Goal: Communication & Community: Answer question/provide support

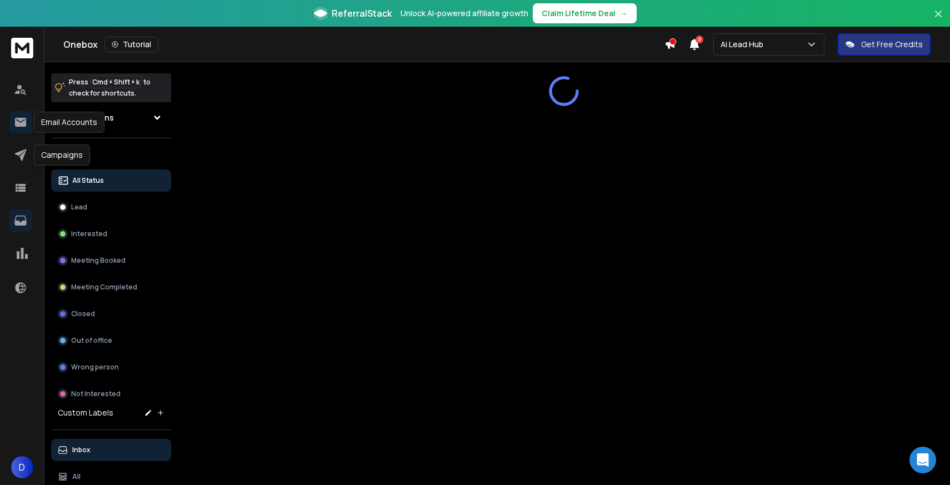
click at [14, 127] on icon at bounding box center [20, 122] width 13 height 13
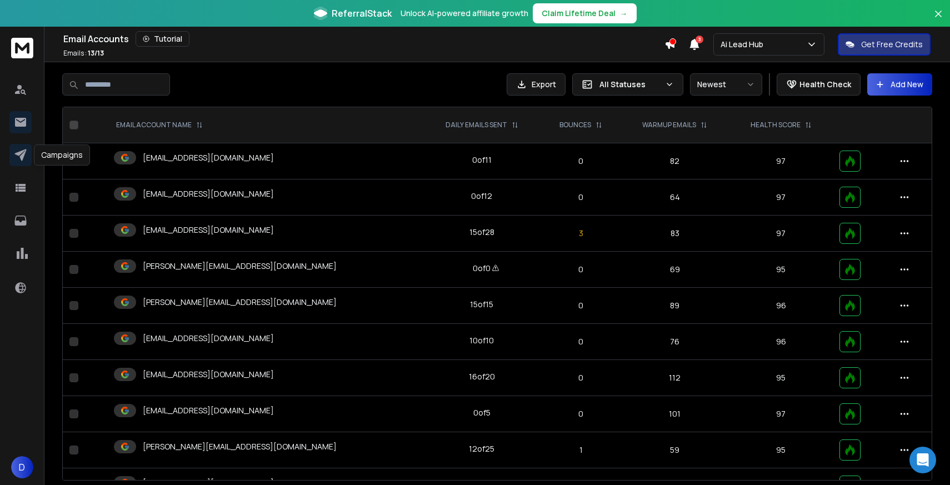
click at [27, 154] on link at bounding box center [20, 155] width 22 height 22
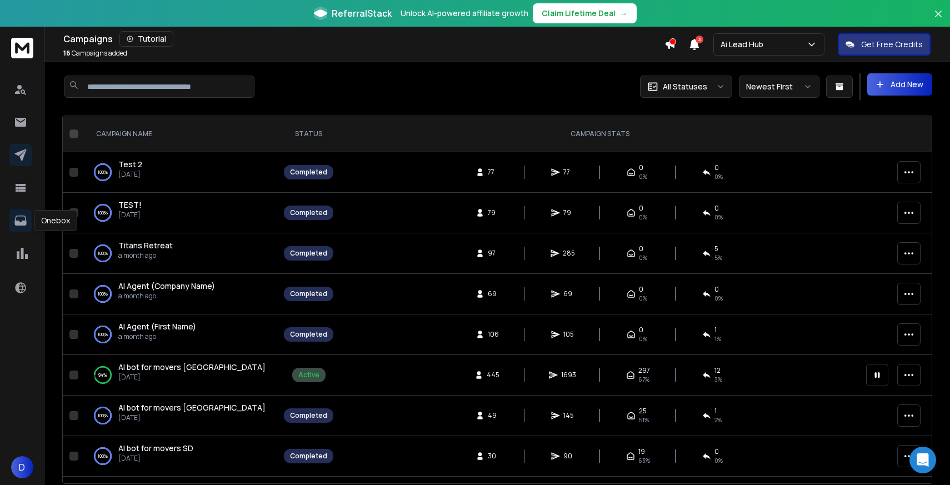
click at [23, 225] on icon at bounding box center [20, 221] width 12 height 10
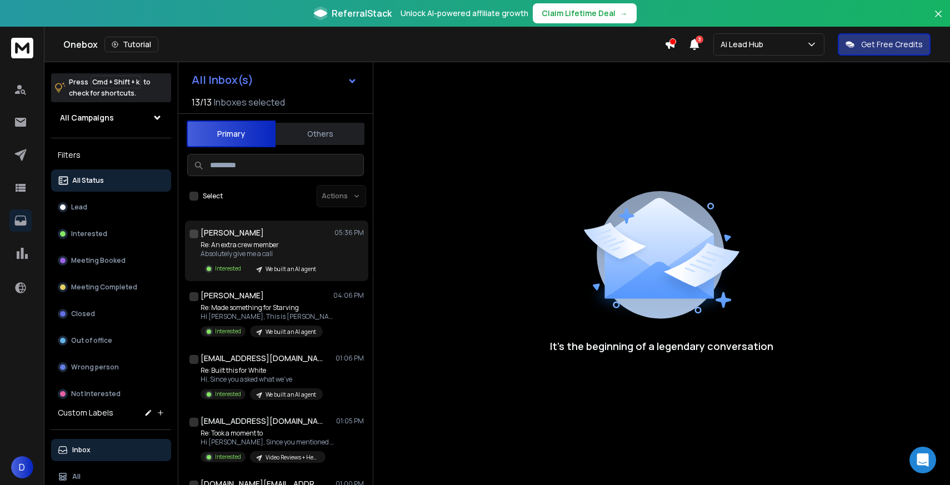
click at [281, 248] on p "Re: An extra crew member" at bounding box center [262, 245] width 122 height 9
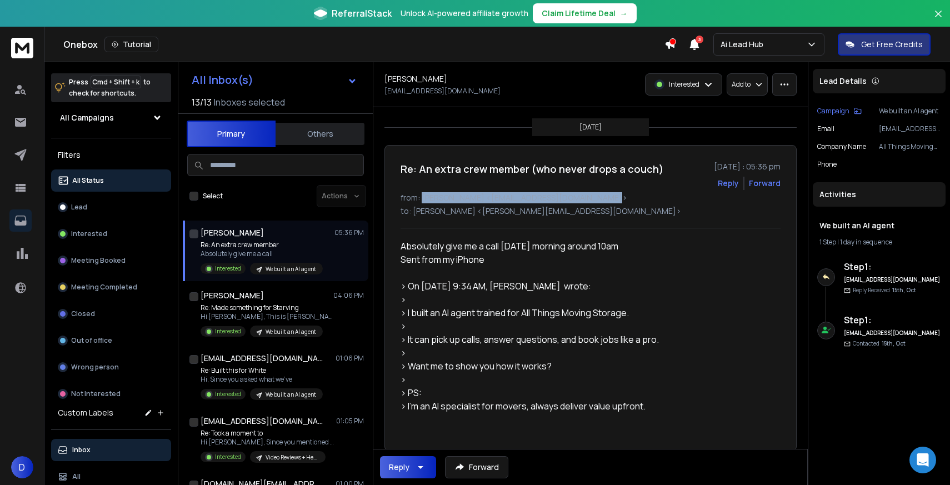
drag, startPoint x: 422, startPoint y: 199, endPoint x: 596, endPoint y: 202, distance: 174.5
click at [596, 202] on p "from: [PERSON_NAME] <[EMAIL_ADDRESS][DOMAIN_NAME]>" at bounding box center [591, 197] width 380 height 11
copy p "[PERSON_NAME] <[EMAIL_ADDRESS][DOMAIN_NAME]>"
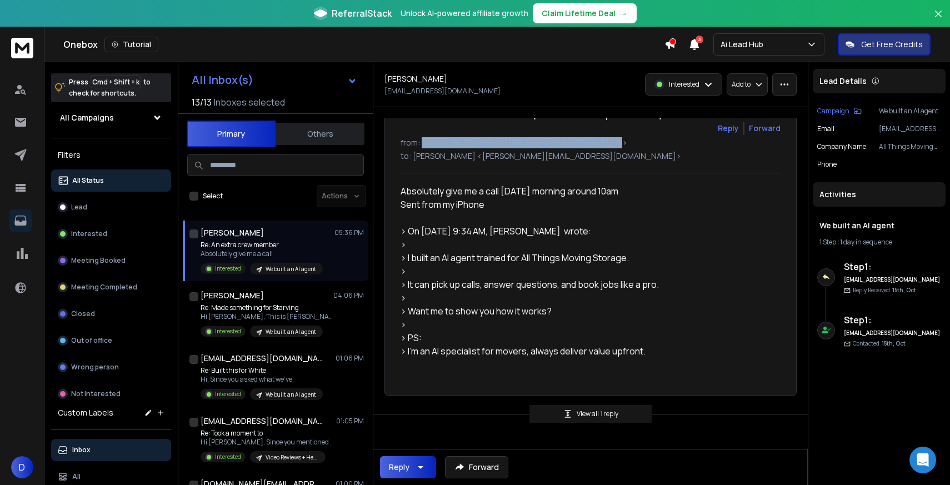
click at [418, 467] on icon "button" at bounding box center [420, 467] width 13 height 13
click at [407, 416] on p "Reply" at bounding box center [409, 416] width 21 height 11
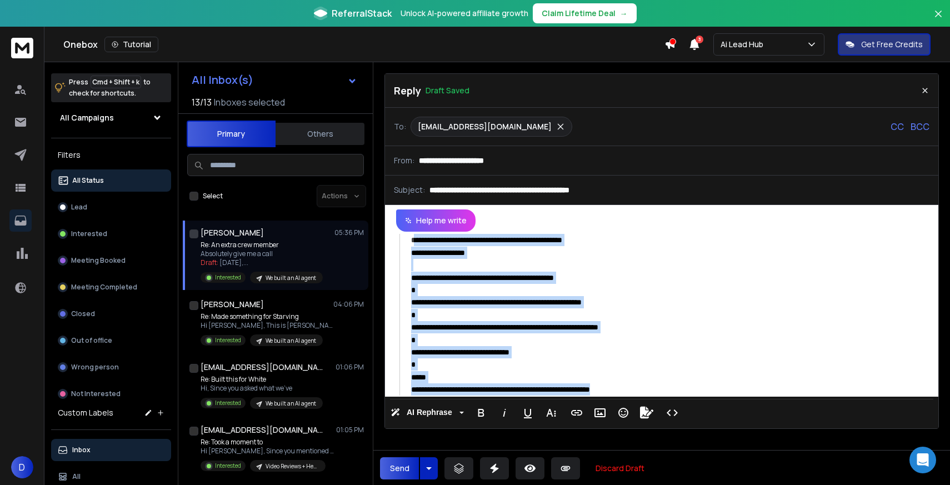
scroll to position [0, 0]
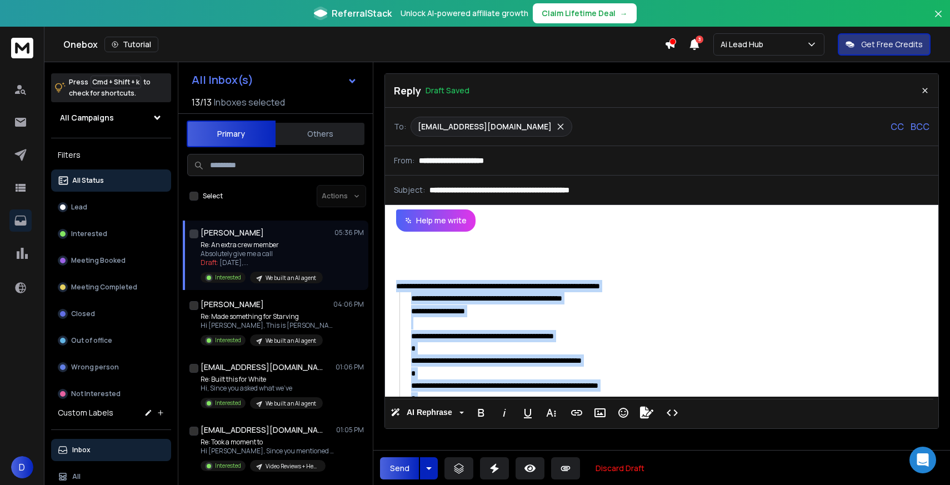
drag, startPoint x: 649, startPoint y: 373, endPoint x: 427, endPoint y: 298, distance: 234.3
click at [388, 288] on div "**********" at bounding box center [660, 314] width 550 height 165
copy div "**********"
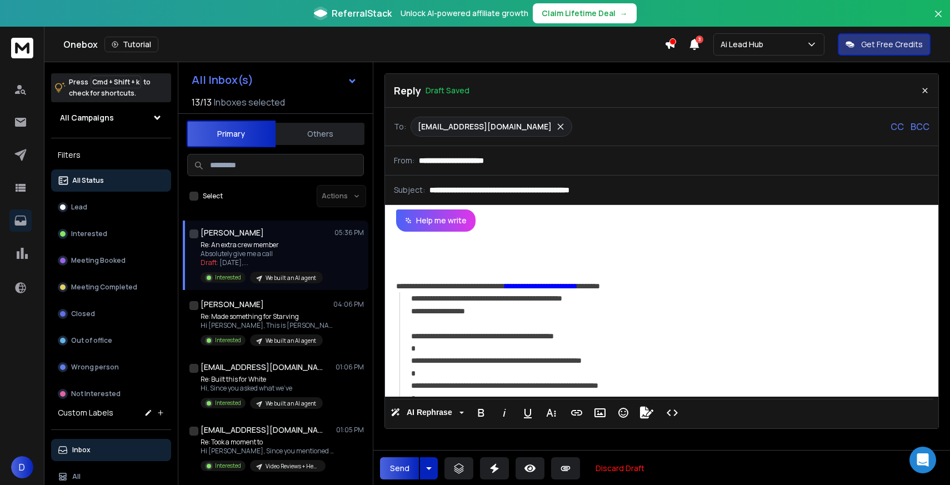
click at [450, 258] on div at bounding box center [660, 261] width 528 height 12
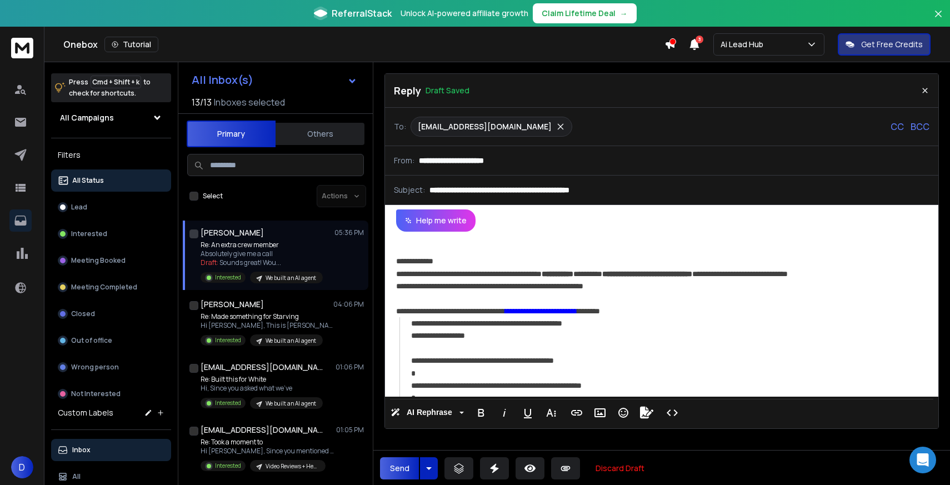
click at [792, 275] on p "**********" at bounding box center [660, 267] width 528 height 25
drag, startPoint x: 784, startPoint y: 276, endPoint x: 896, endPoint y: 277, distance: 112.3
click at [896, 277] on p "**********" at bounding box center [660, 267] width 528 height 25
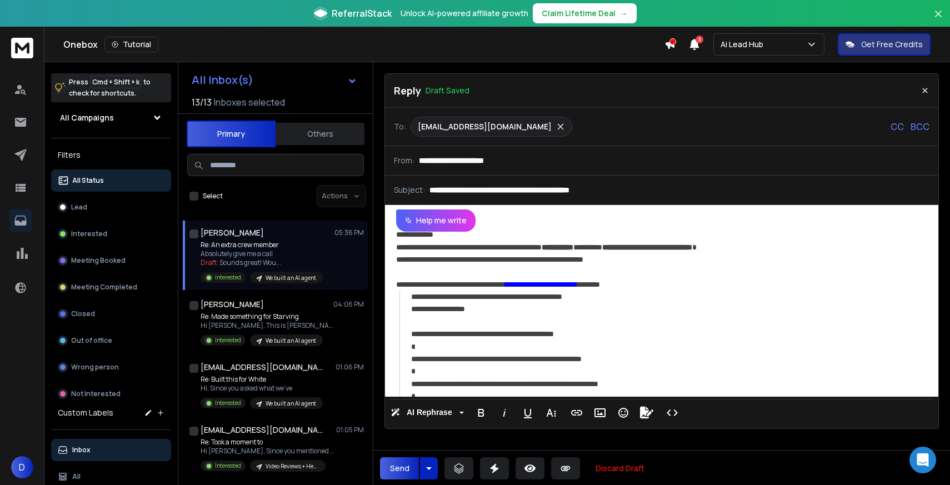
scroll to position [27, 0]
click at [729, 224] on div "Help me write" at bounding box center [662, 219] width 554 height 29
click at [398, 471] on button "Send" at bounding box center [399, 468] width 39 height 22
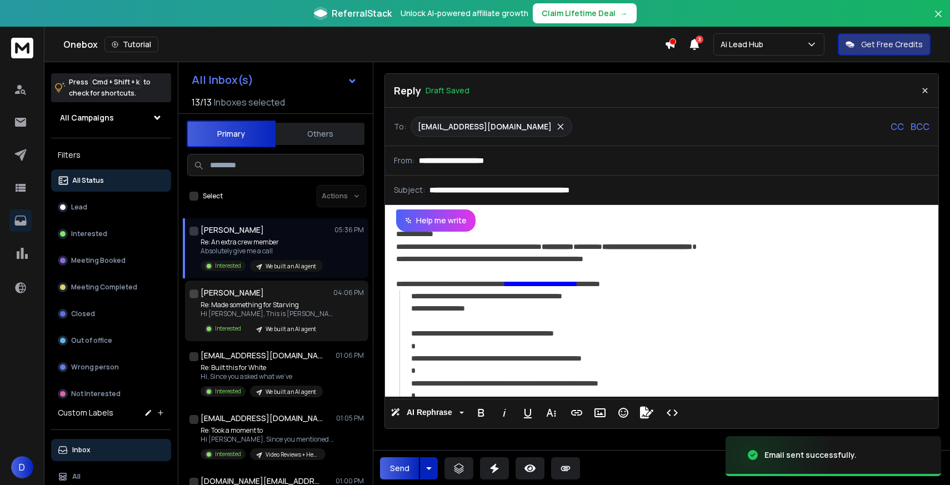
scroll to position [5, 0]
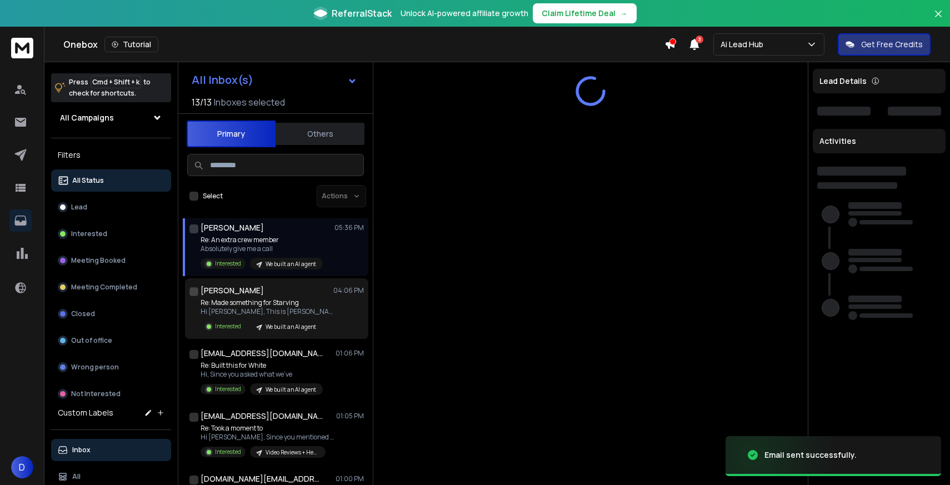
click at [292, 305] on p "Re: Made something for Starving" at bounding box center [267, 302] width 133 height 9
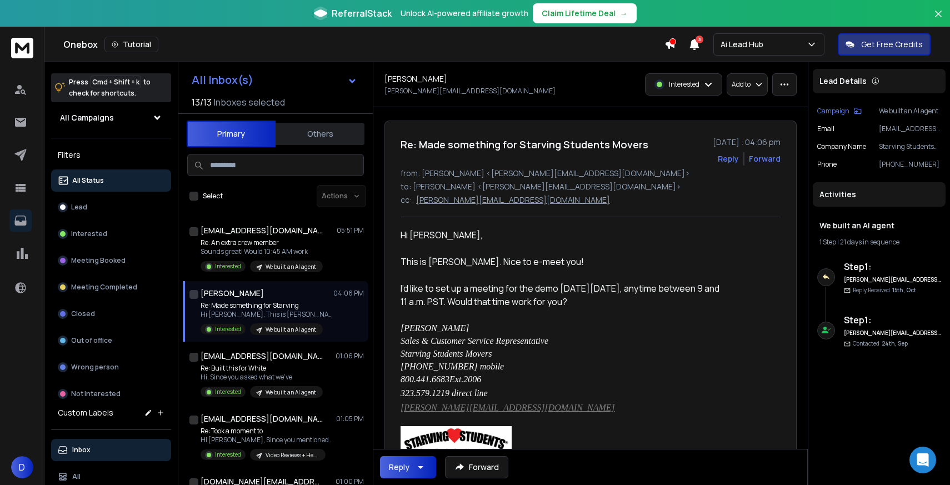
scroll to position [0, 0]
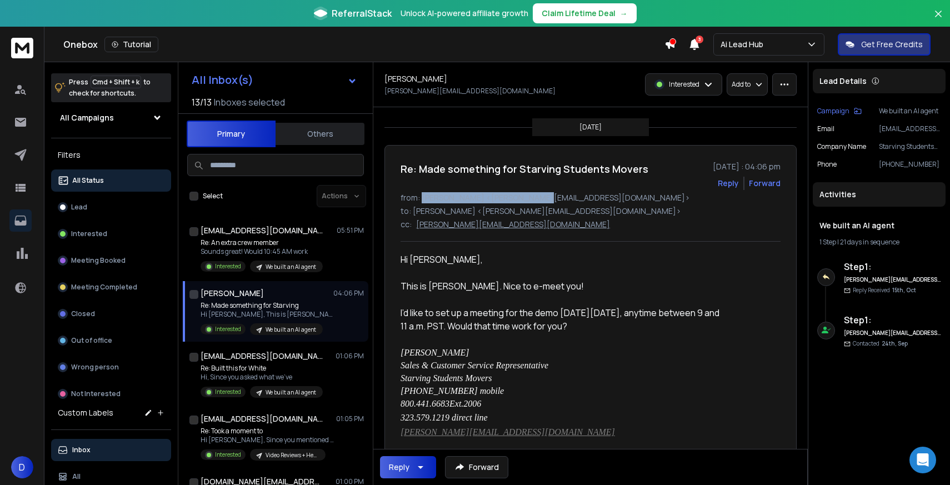
drag, startPoint x: 421, startPoint y: 200, endPoint x: 545, endPoint y: 198, distance: 123.4
click at [545, 198] on p "from: [PERSON_NAME] <[PERSON_NAME][EMAIL_ADDRESS][DOMAIN_NAME]>" at bounding box center [591, 197] width 380 height 11
copy p "[PERSON_NAME] <[PERSON_NAME][EMAIL_ADDRESS][DOMAIN_NAME]>"
drag, startPoint x: 400, startPoint y: 352, endPoint x: 436, endPoint y: 353, distance: 35.6
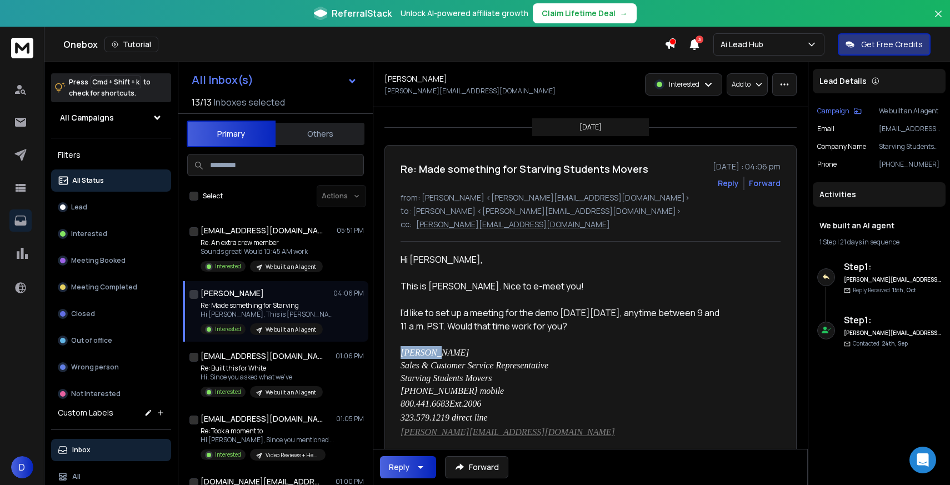
copy icon "[PERSON_NAME]"
drag, startPoint x: 455, startPoint y: 199, endPoint x: 536, endPoint y: 195, distance: 81.2
click at [536, 195] on p "from: [PERSON_NAME] <[PERSON_NAME][EMAIL_ADDRESS][DOMAIN_NAME]>" at bounding box center [591, 197] width 380 height 11
copy p "[PERSON_NAME][EMAIL_ADDRESS][DOMAIN_NAME]"
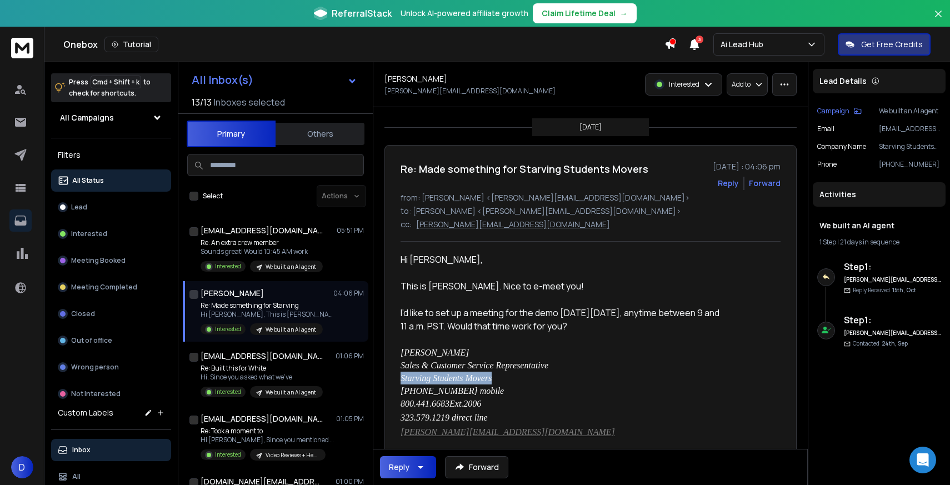
drag, startPoint x: 402, startPoint y: 378, endPoint x: 506, endPoint y: 378, distance: 103.4
click at [506, 378] on p "Starving Students Movers" at bounding box center [563, 378] width 325 height 13
copy font "Starving Students Movers"
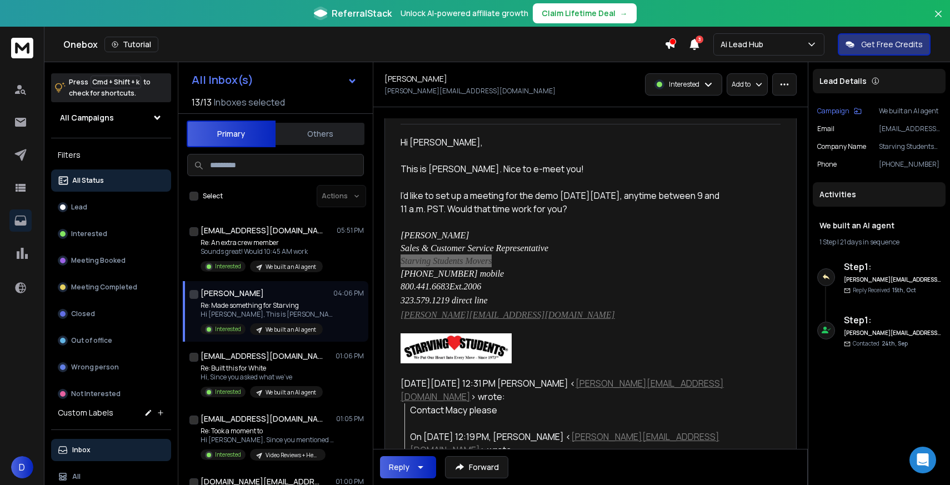
scroll to position [120, 0]
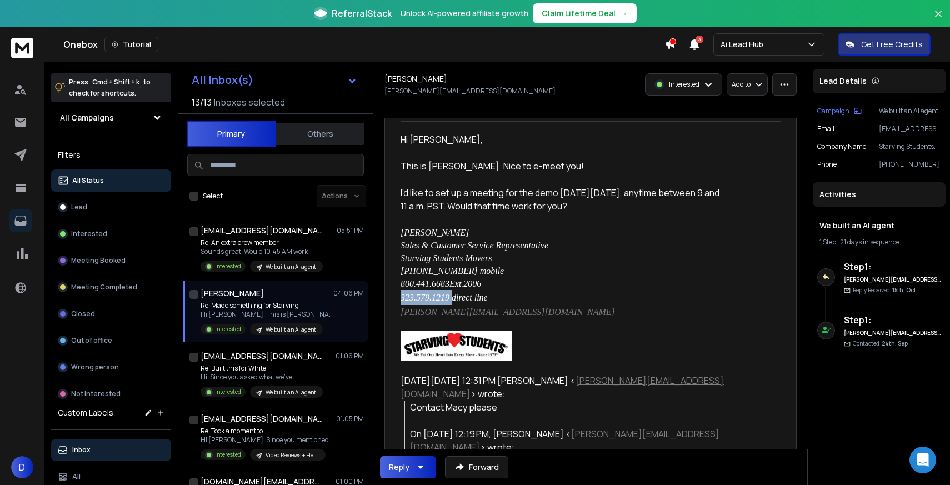
drag, startPoint x: 400, startPoint y: 298, endPoint x: 455, endPoint y: 298, distance: 55.6
copy font "323.579.1219"
click at [403, 468] on div "Reply" at bounding box center [399, 467] width 21 height 11
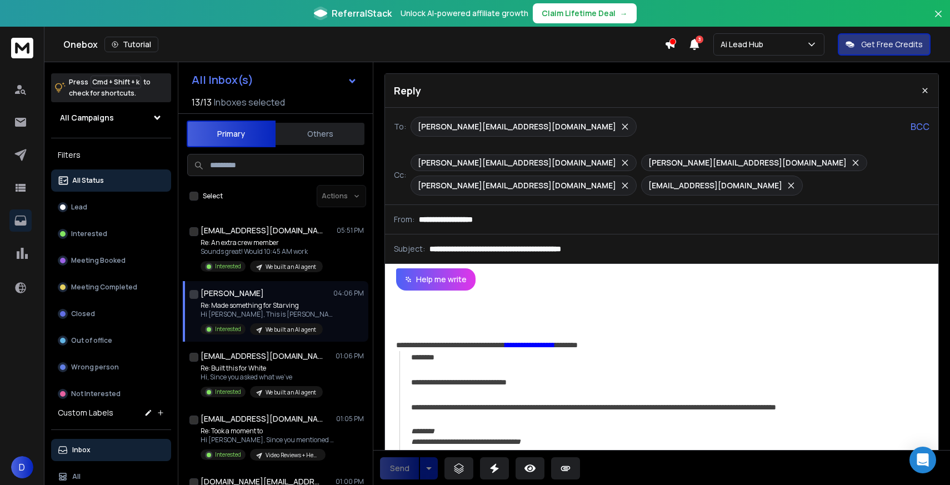
click at [685, 248] on div "**********" at bounding box center [662, 280] width 555 height 415
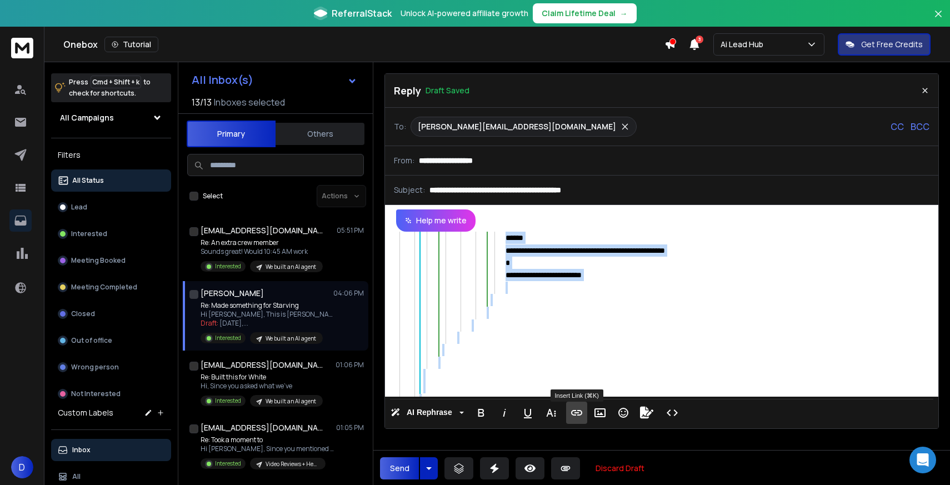
scroll to position [1299, 0]
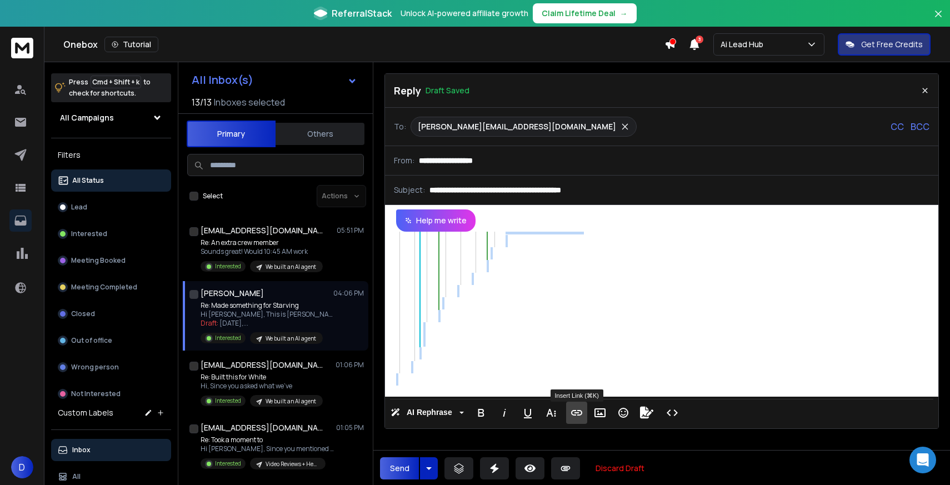
drag, startPoint x: 393, startPoint y: 287, endPoint x: 571, endPoint y: 402, distance: 211.3
click at [571, 402] on div "**********" at bounding box center [662, 330] width 554 height 197
copy div "**********"
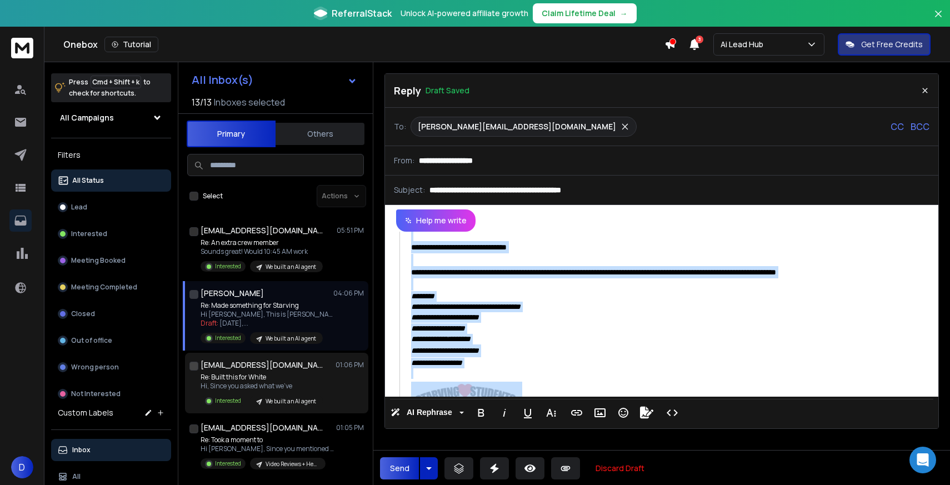
scroll to position [0, 0]
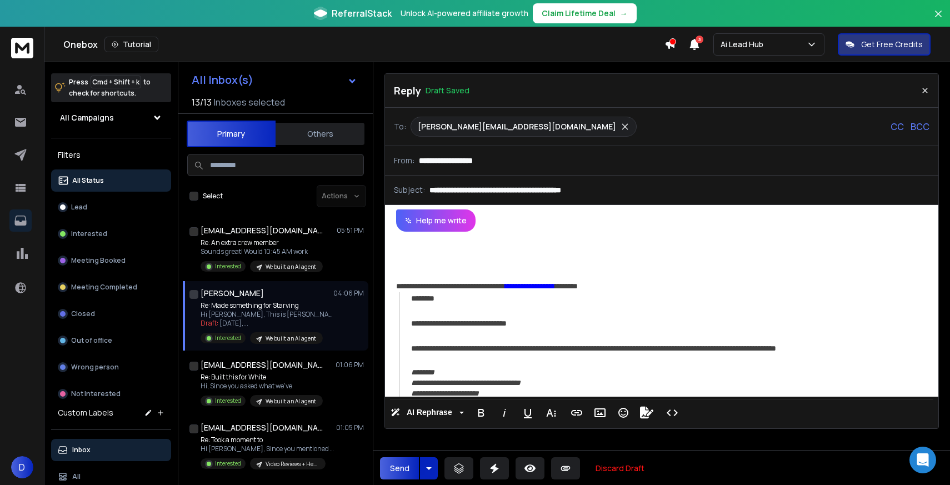
click at [421, 256] on div at bounding box center [660, 261] width 528 height 12
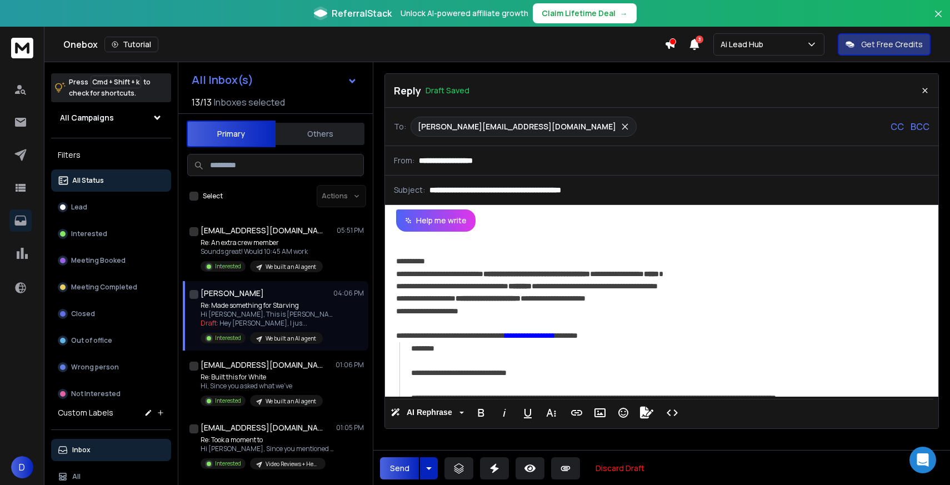
click at [754, 287] on p "**********" at bounding box center [660, 280] width 528 height 25
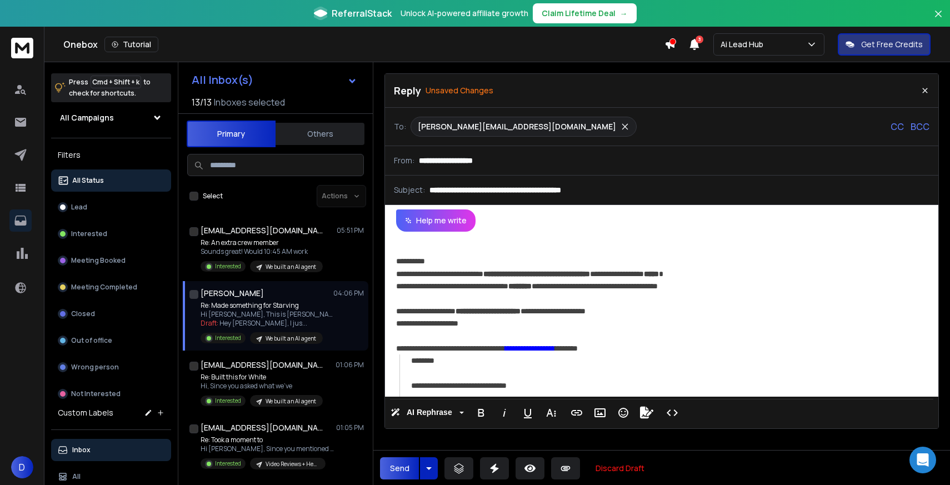
click at [477, 258] on p "**********" at bounding box center [660, 261] width 528 height 12
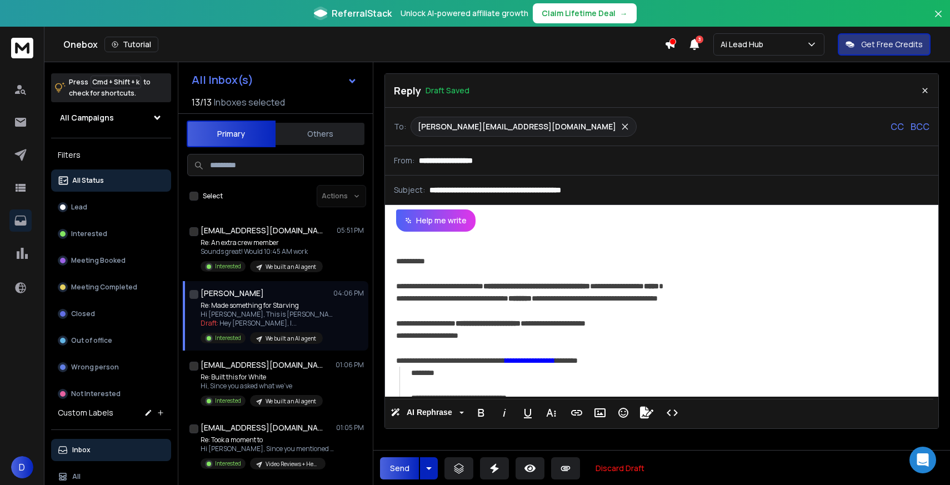
click at [402, 464] on button "Send" at bounding box center [399, 468] width 39 height 22
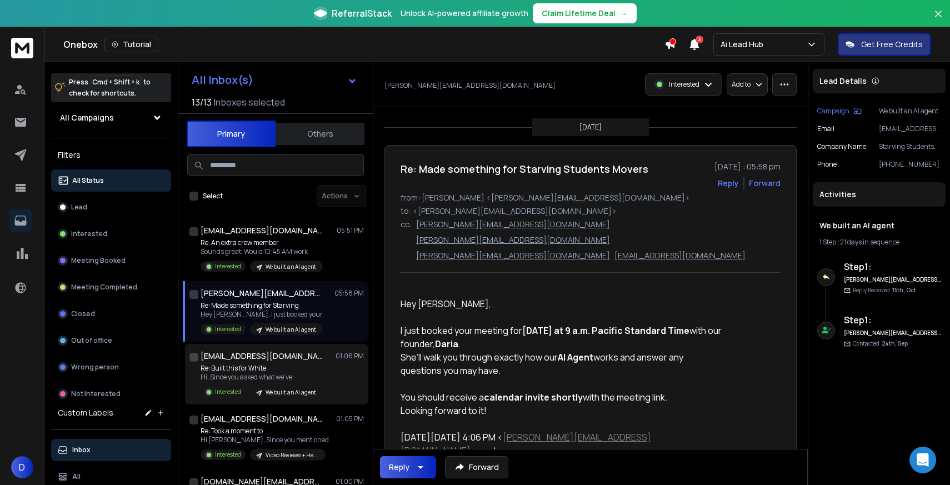
click at [273, 370] on p "Re: Built this for White" at bounding box center [262, 368] width 122 height 9
